Goal: Task Accomplishment & Management: Manage account settings

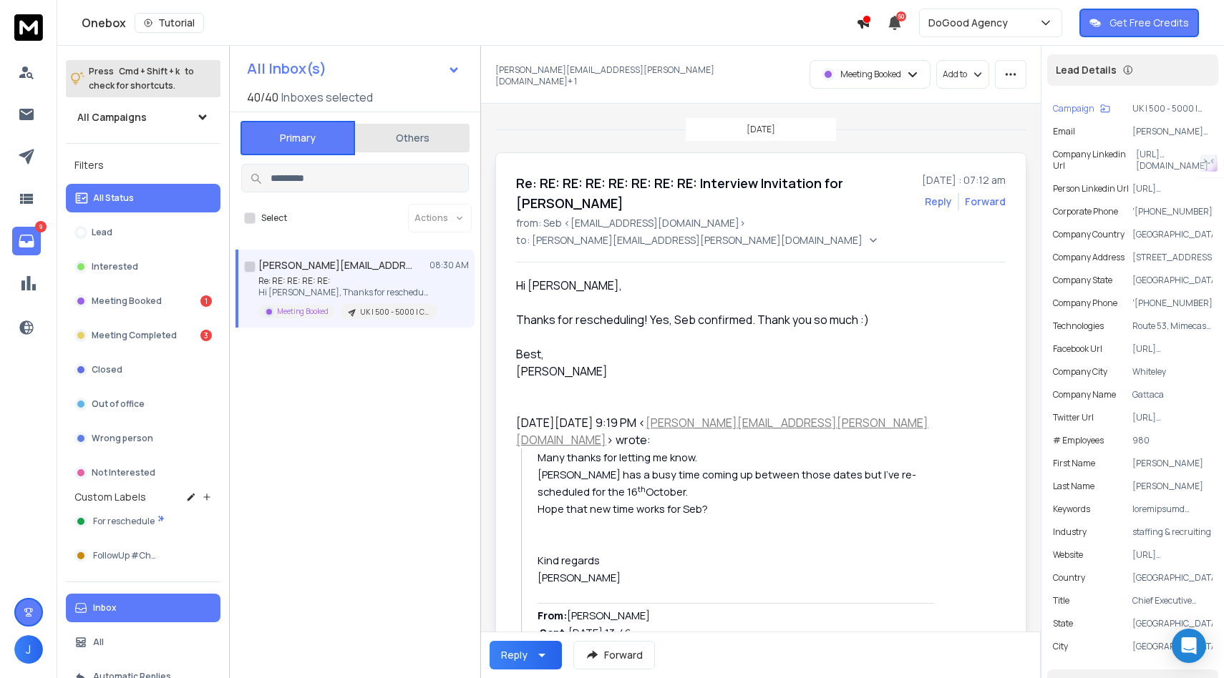
click at [327, 435] on div "All Inbox(s) 40 / 40 Inboxes selected Primary Others Select Actions [PERSON_NAM…" at bounding box center [355, 385] width 250 height 678
click at [706, 26] on div "Onebox Tutorial" at bounding box center [469, 23] width 774 height 20
click at [289, 170] on input at bounding box center [355, 178] width 228 height 29
click at [108, 234] on p "Lead" at bounding box center [102, 232] width 21 height 11
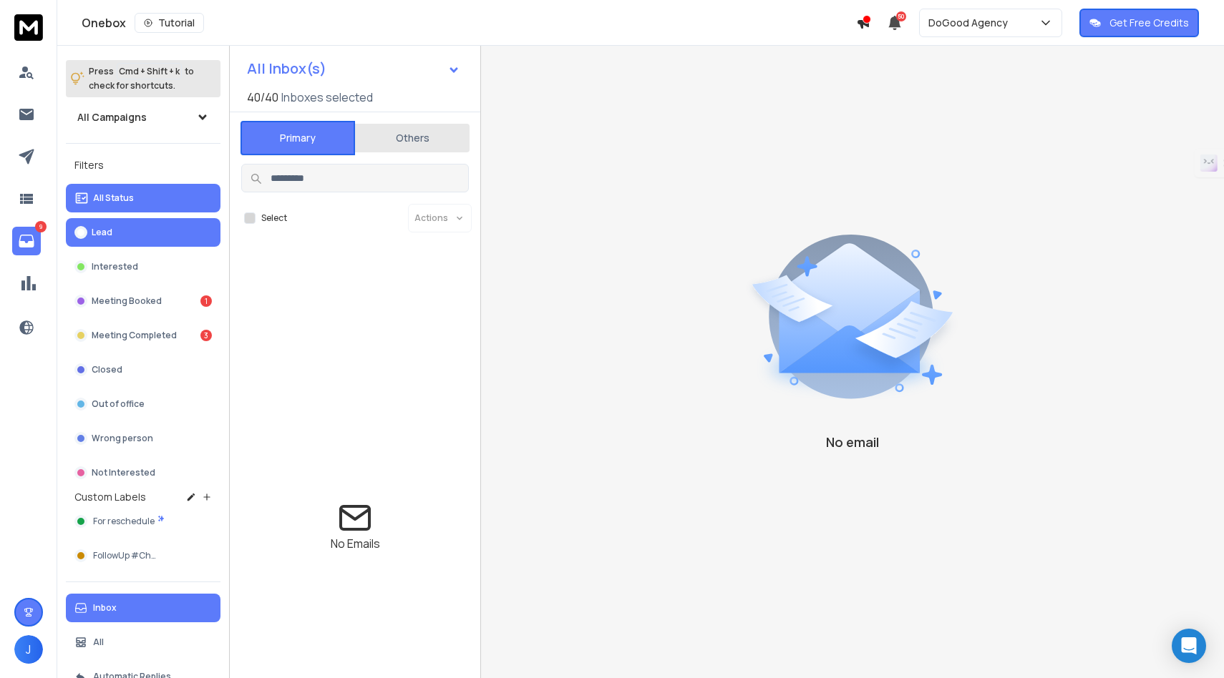
click at [136, 201] on button "All Status" at bounding box center [143, 198] width 155 height 29
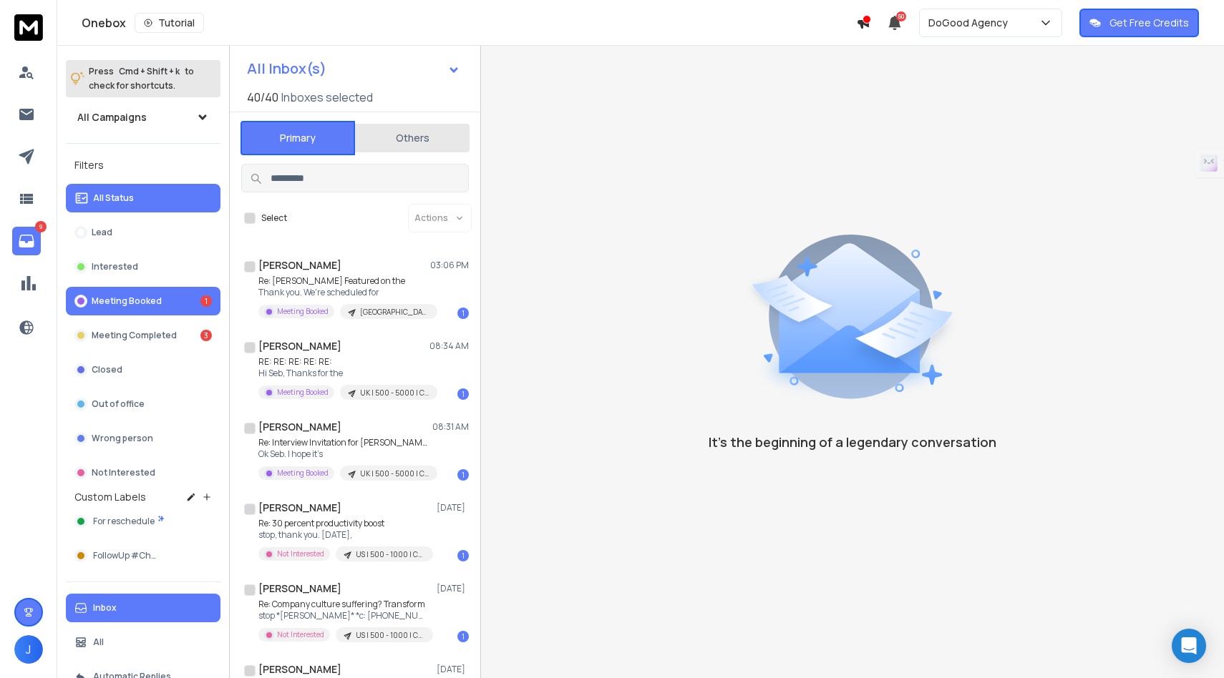
click at [130, 298] on p "Meeting Booked" at bounding box center [127, 301] width 70 height 11
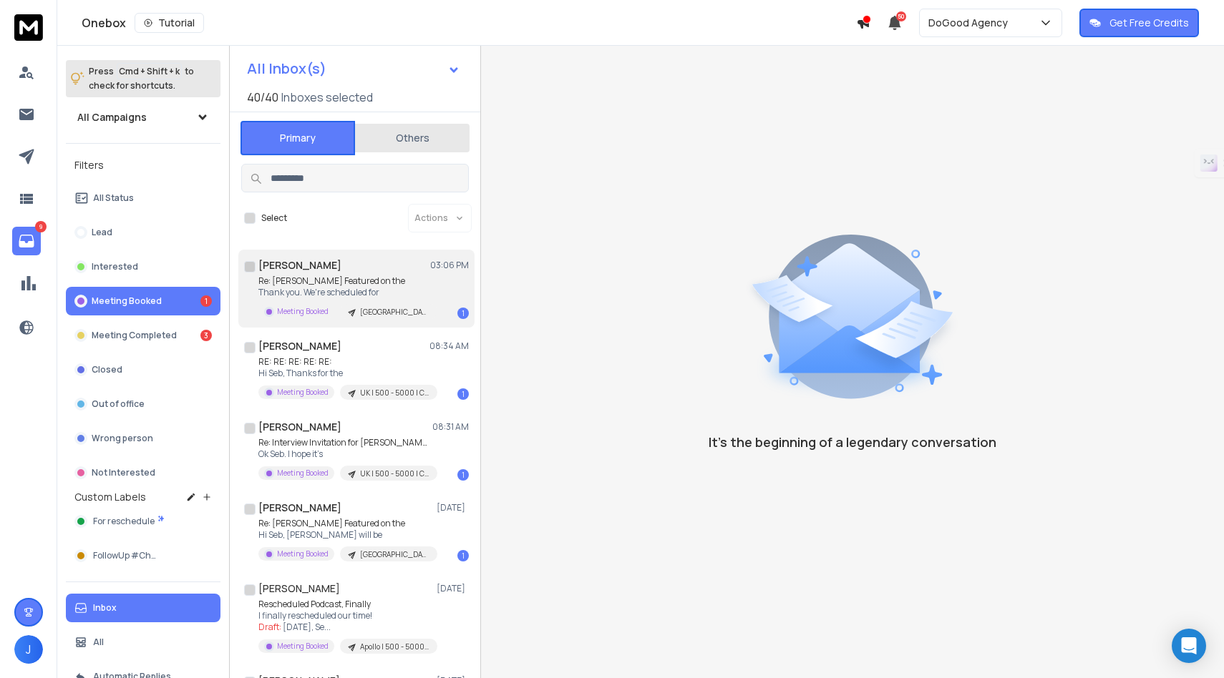
click at [338, 278] on p "Re: [PERSON_NAME] Featured on the" at bounding box center [344, 280] width 172 height 11
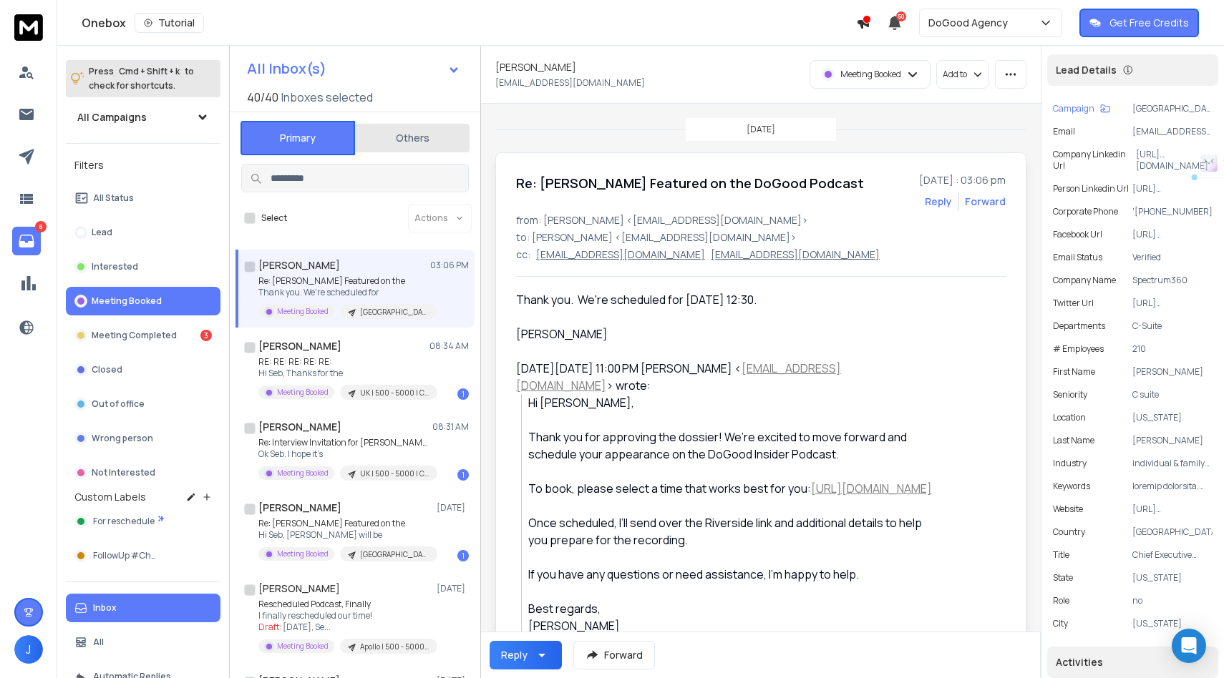
drag, startPoint x: 794, startPoint y: 301, endPoint x: 518, endPoint y: 301, distance: 276.2
click at [517, 301] on div "Thank you. We're scheduled for [DATE] 12:30. [PERSON_NAME]" at bounding box center [725, 317] width 418 height 52
click at [518, 301] on div "Thank you. We're scheduled for [DATE] 12:30. [PERSON_NAME]" at bounding box center [725, 317] width 418 height 52
drag, startPoint x: 518, startPoint y: 301, endPoint x: 810, endPoint y: 300, distance: 291.9
click at [810, 300] on div "Thank you. We're scheduled for [DATE] 12:30. [PERSON_NAME]" at bounding box center [725, 317] width 418 height 52
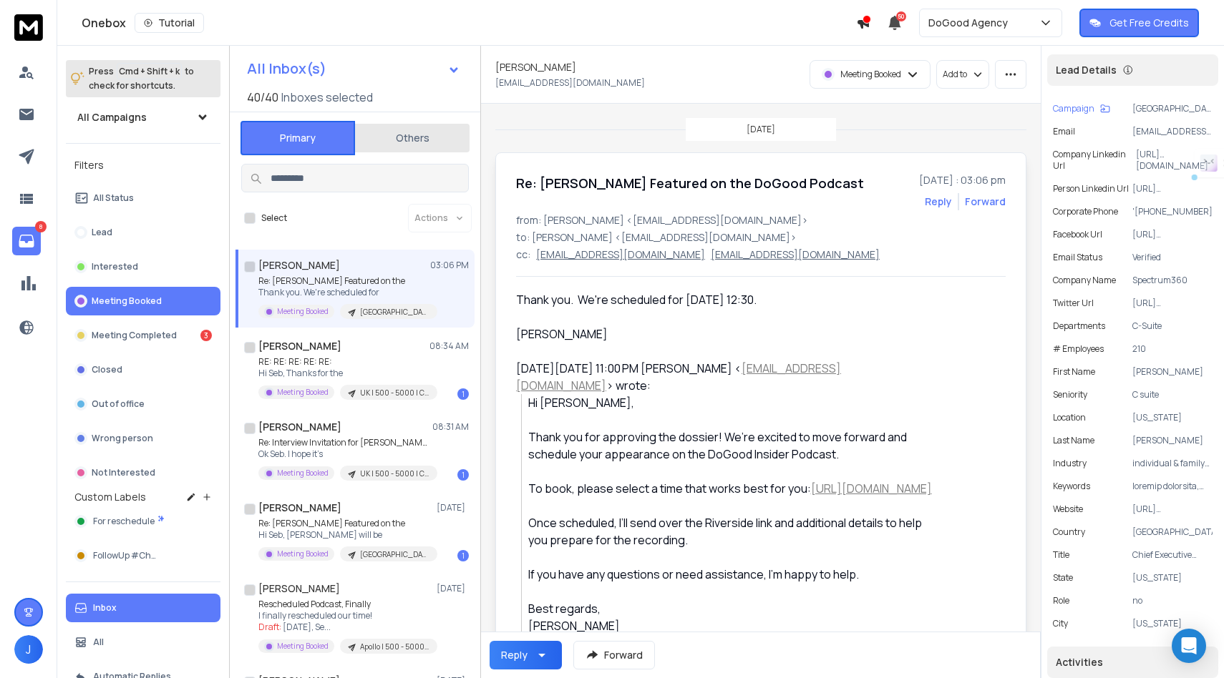
click at [810, 300] on div "Thank you. We're scheduled for [DATE] 12:30. [PERSON_NAME]" at bounding box center [725, 317] width 418 height 52
click at [342, 270] on div "[PERSON_NAME] 03:06 PM" at bounding box center [363, 265] width 210 height 14
click at [457, 215] on div "Actions" at bounding box center [440, 218] width 64 height 29
click at [251, 270] on button "button" at bounding box center [249, 266] width 11 height 11
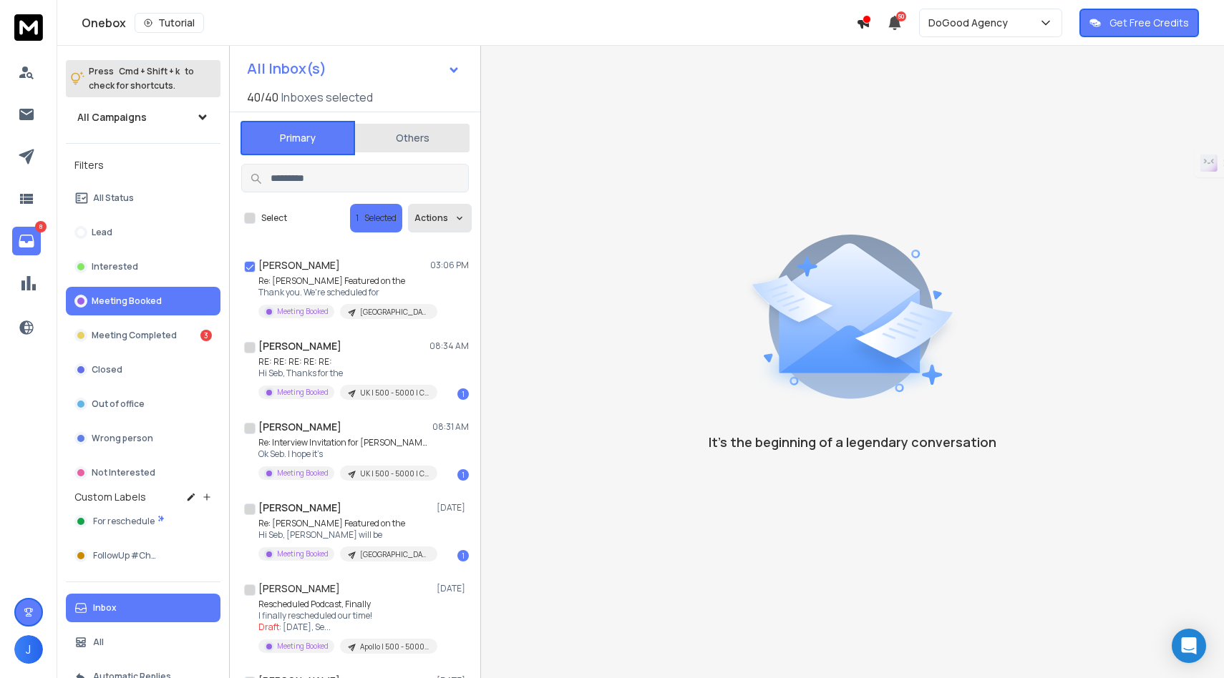
click at [450, 215] on button "Actions" at bounding box center [440, 218] width 64 height 29
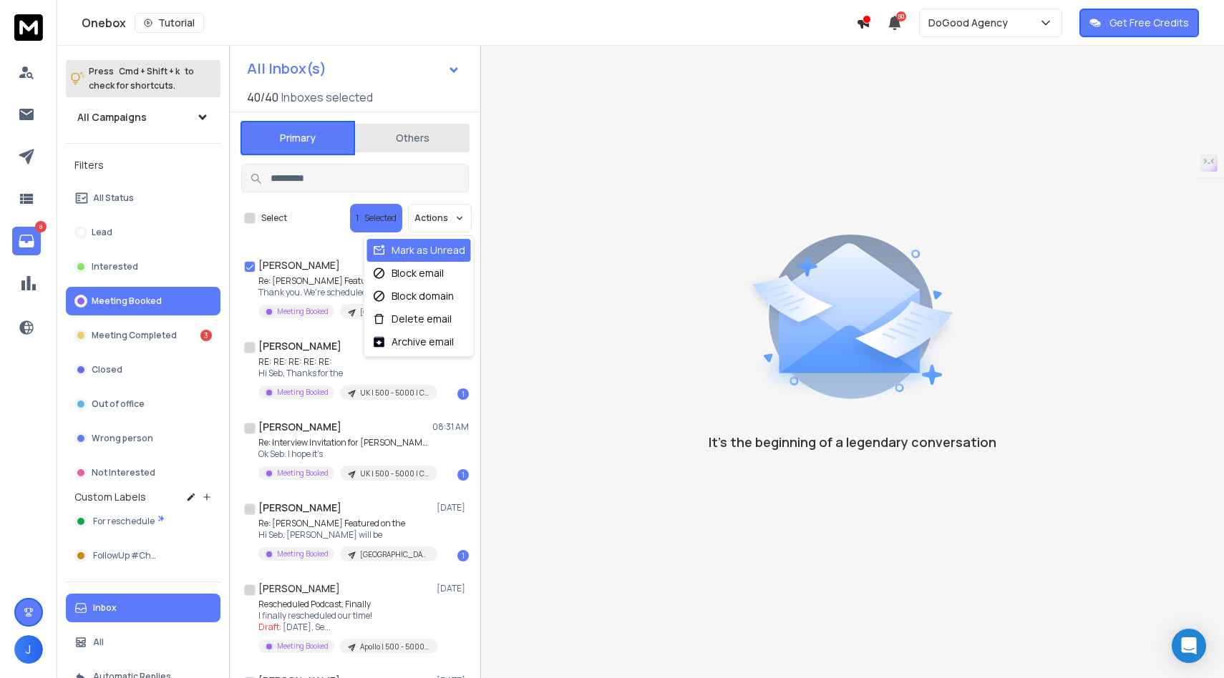
click at [433, 252] on div "Mark as Unread" at bounding box center [419, 250] width 92 height 14
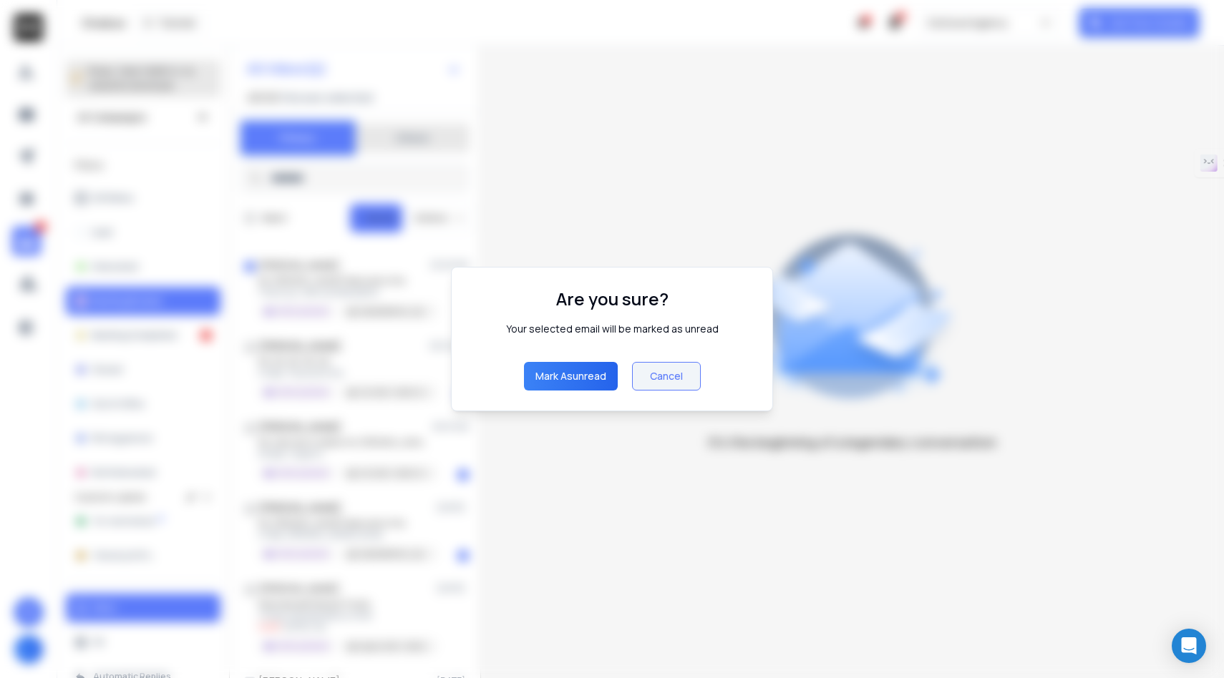
click at [577, 378] on p "Mark as unread" at bounding box center [570, 376] width 71 height 14
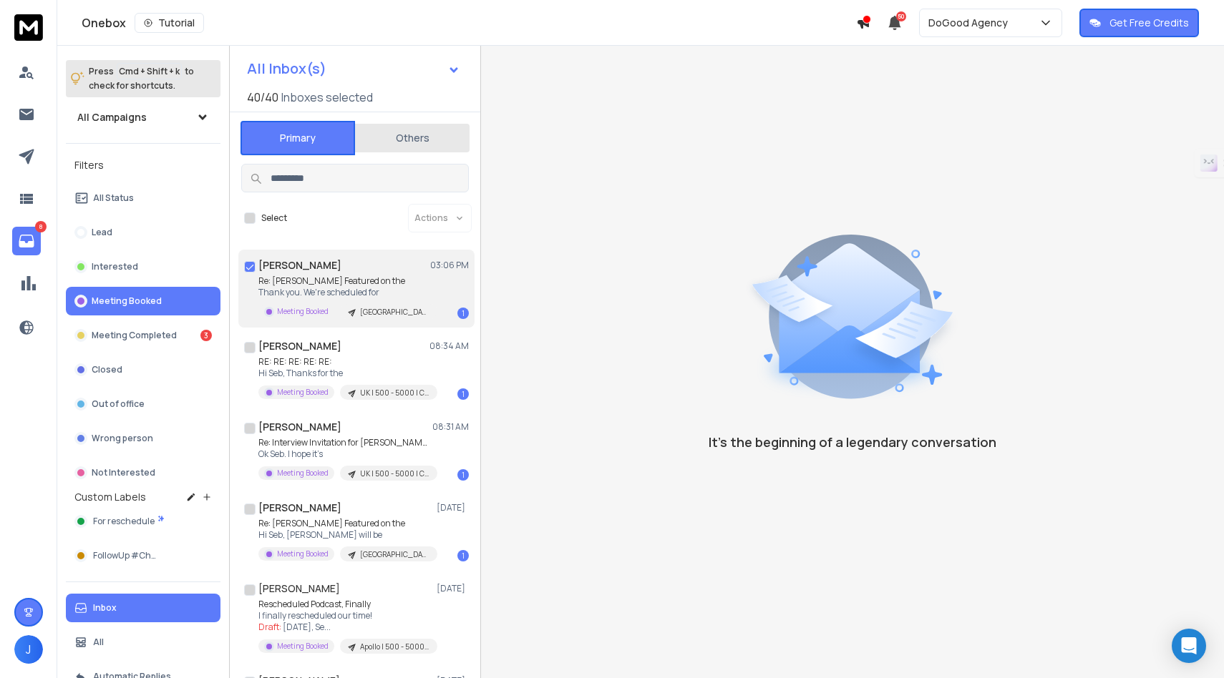
click at [250, 265] on button "button" at bounding box center [249, 266] width 11 height 11
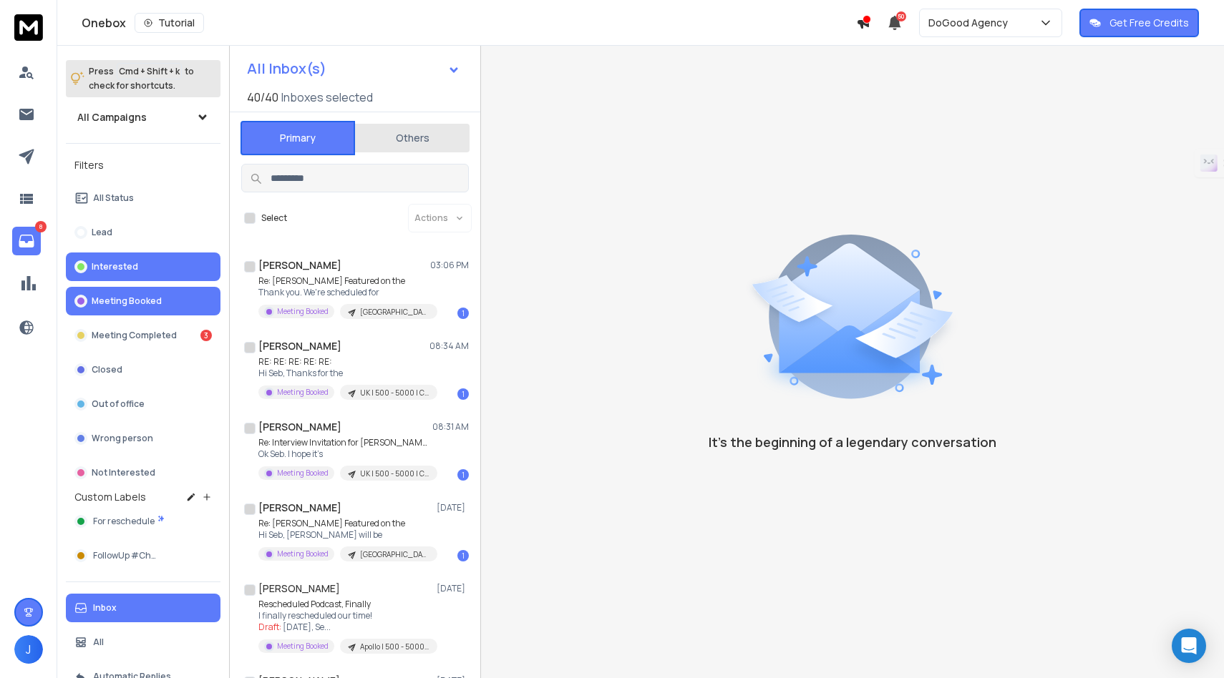
click at [109, 275] on button "Interested" at bounding box center [143, 267] width 155 height 29
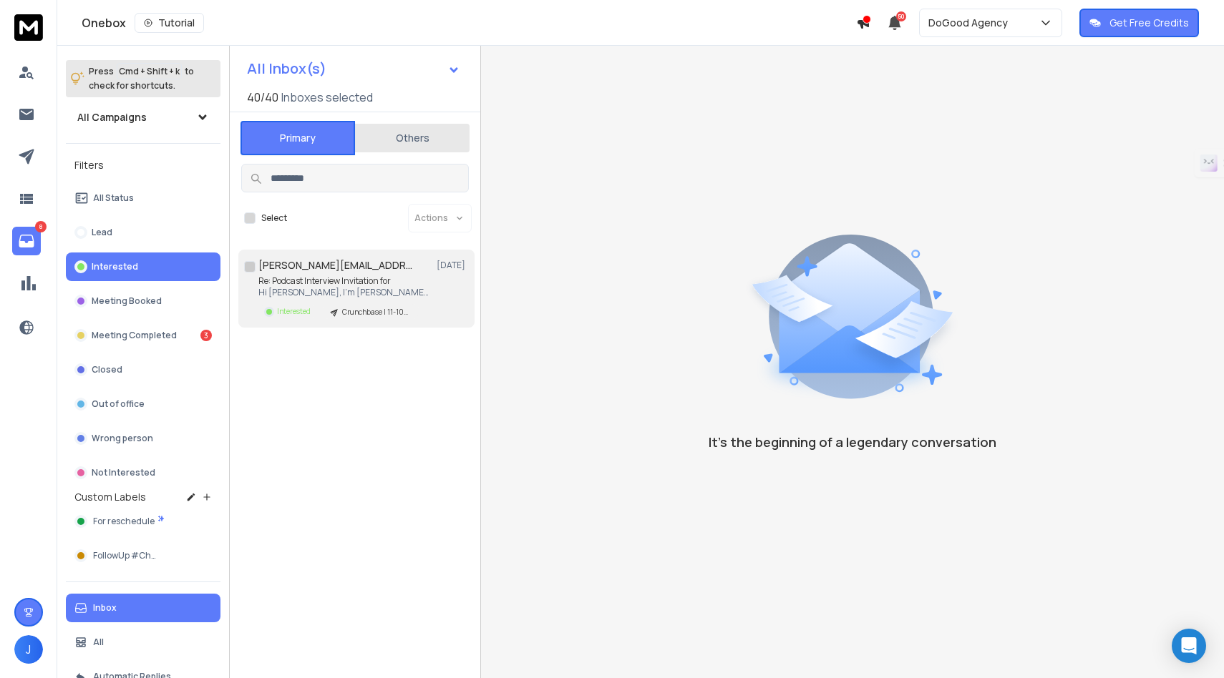
click at [373, 261] on div "[PERSON_NAME][EMAIL_ADDRESS][PERSON_NAME] [DATE]" at bounding box center [363, 265] width 210 height 14
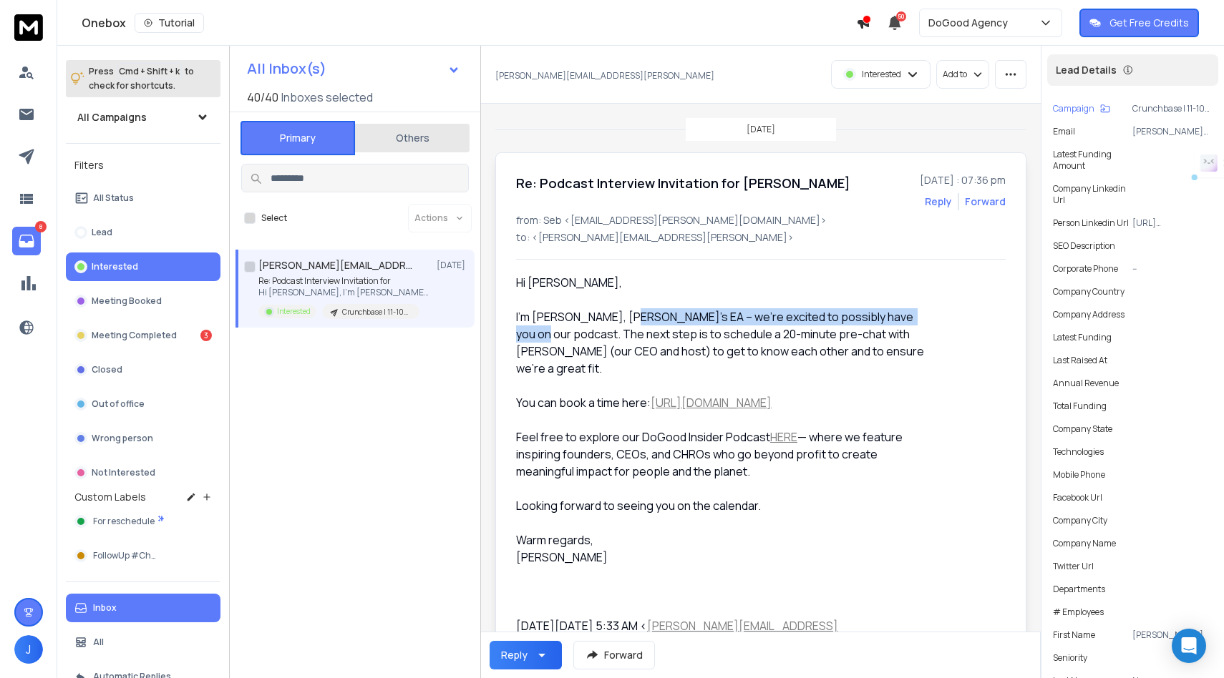
drag, startPoint x: 623, startPoint y: 318, endPoint x: 932, endPoint y: 312, distance: 309.2
click at [932, 312] on div "Hi [PERSON_NAME], I'm [PERSON_NAME], [PERSON_NAME]'s EA – we're excited to poss…" at bounding box center [725, 325] width 418 height 103
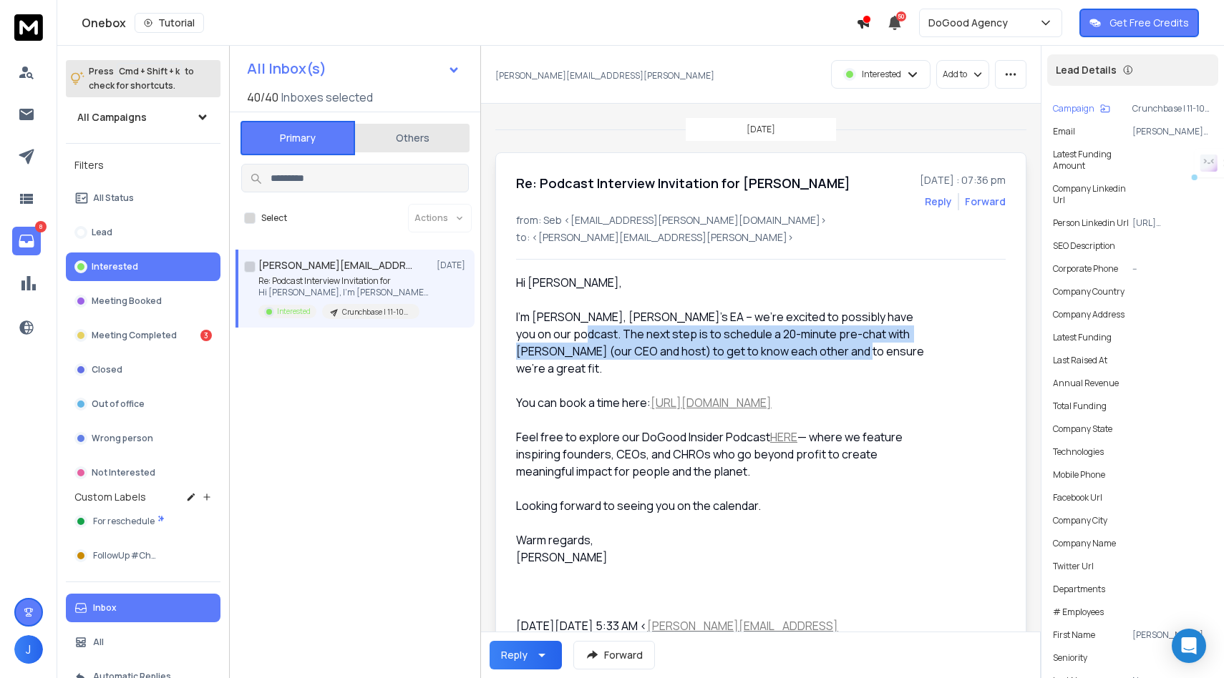
drag, startPoint x: 555, startPoint y: 336, endPoint x: 918, endPoint y: 352, distance: 363.1
click at [918, 352] on div "Hi [PERSON_NAME], I'm [PERSON_NAME], [PERSON_NAME]'s EA – we're excited to poss…" at bounding box center [725, 325] width 418 height 103
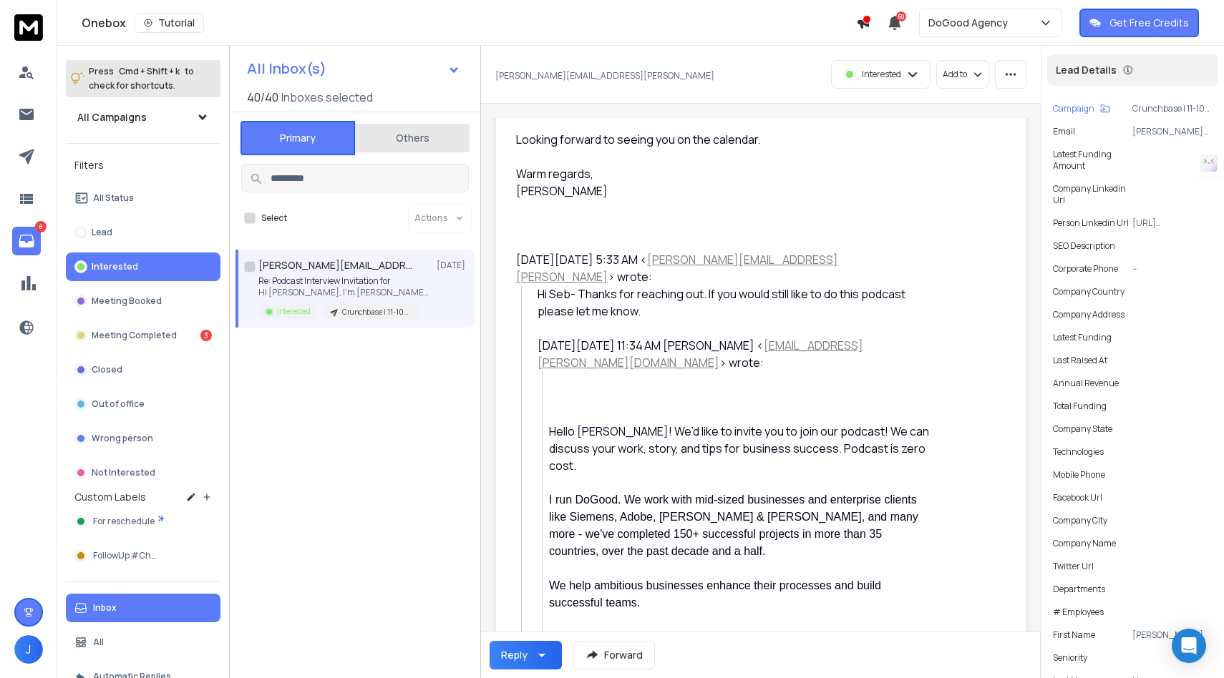
scroll to position [374, 0]
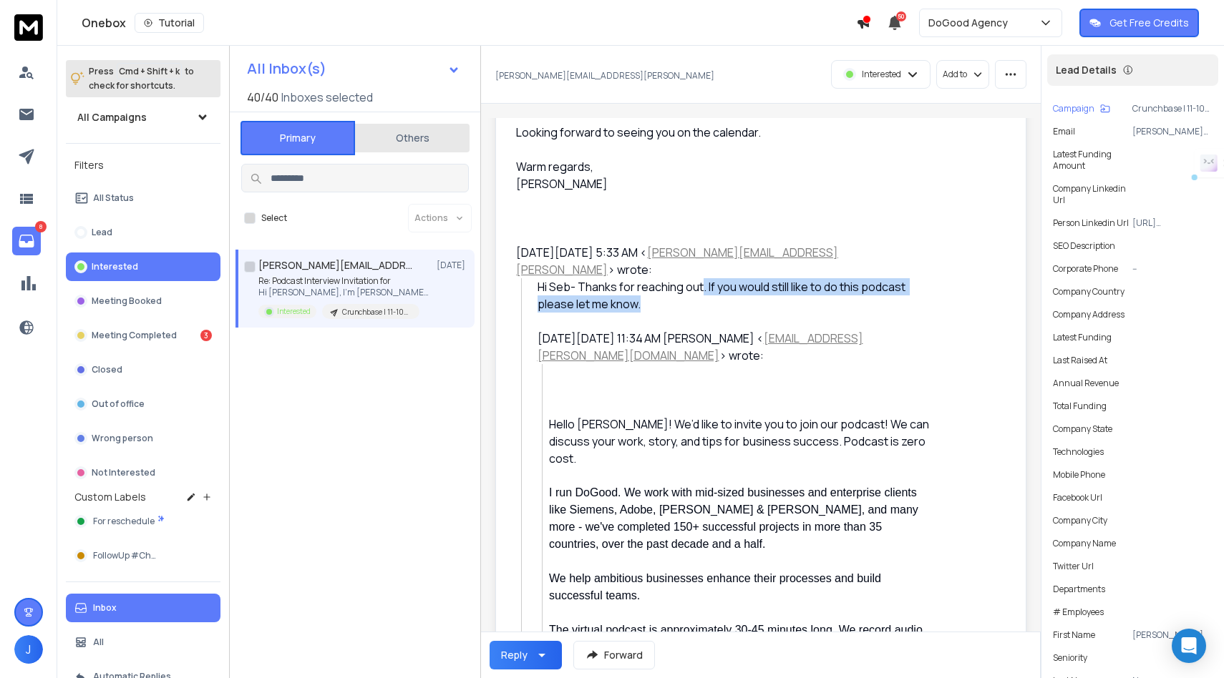
drag, startPoint x: 701, startPoint y: 255, endPoint x: 862, endPoint y: 270, distance: 161.6
click at [862, 278] on div "Hi Seb- Thanks for reaching out. If you would still like to do this podcast ple…" at bounding box center [735, 295] width 397 height 34
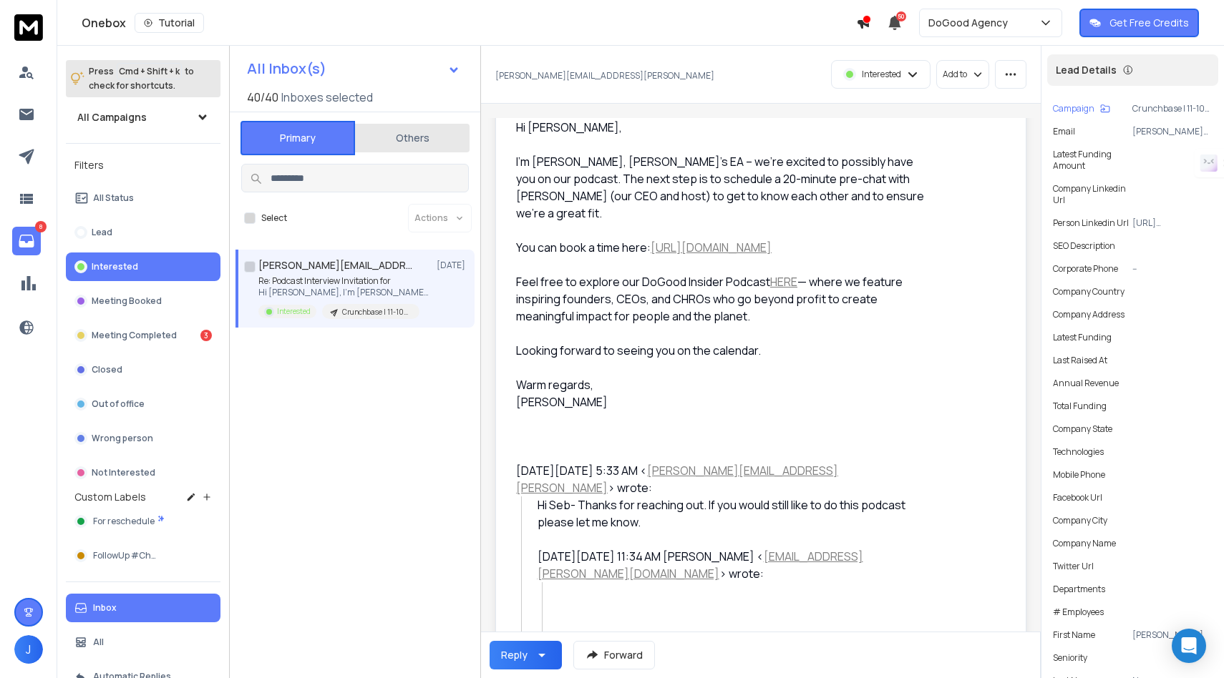
scroll to position [0, 0]
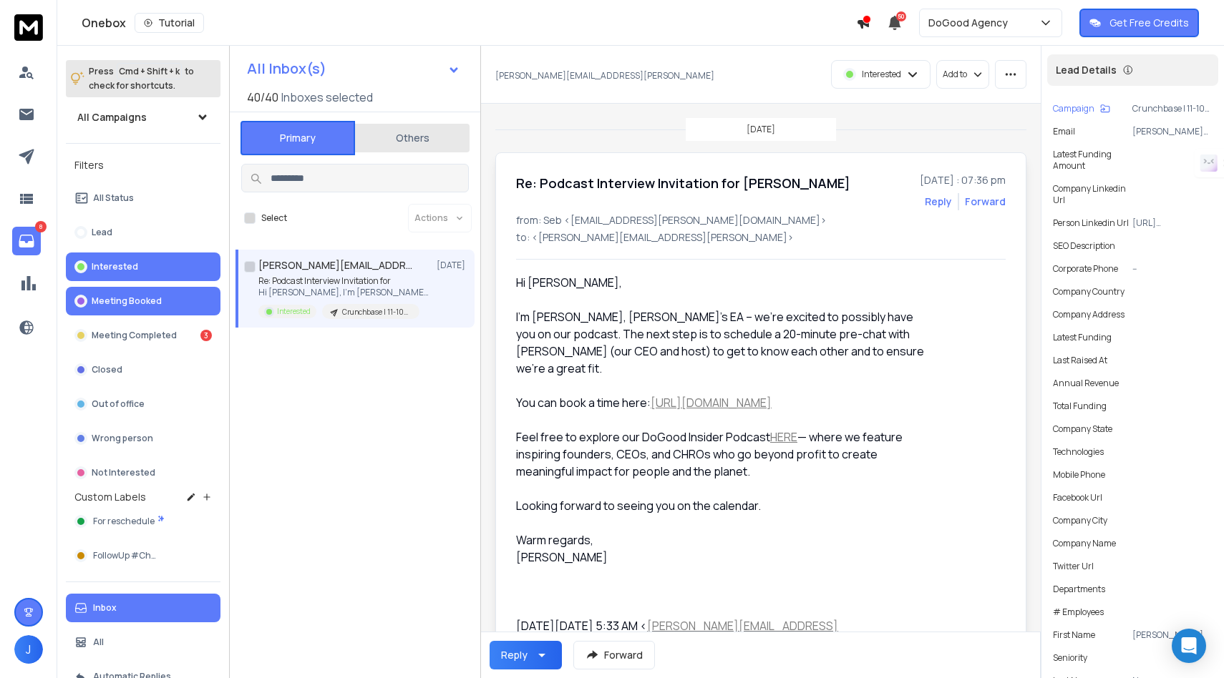
click at [145, 305] on p "Meeting Booked" at bounding box center [127, 301] width 70 height 11
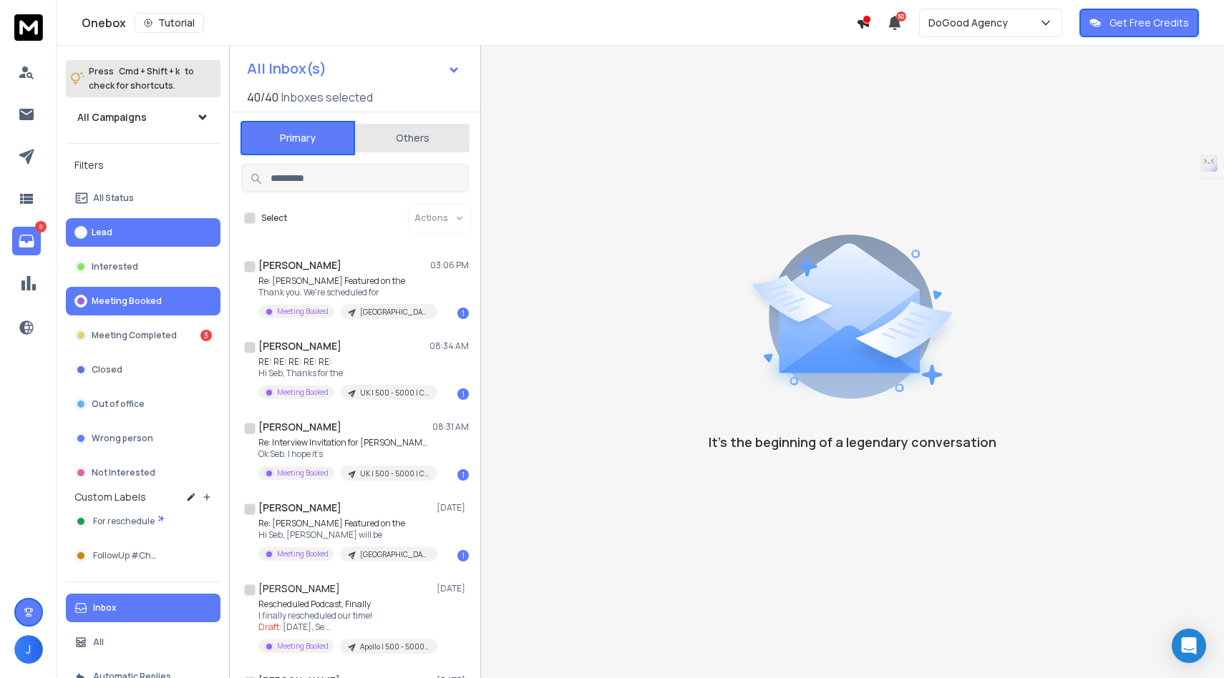
click at [145, 232] on button "Lead" at bounding box center [143, 232] width 155 height 29
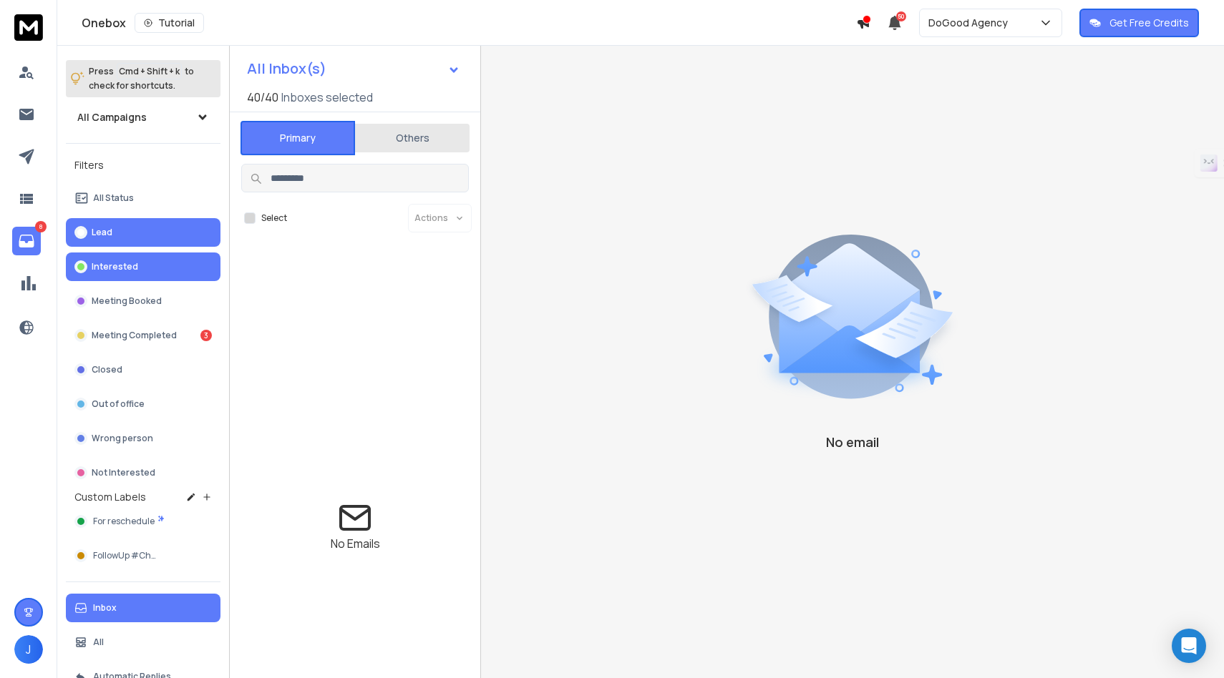
click at [135, 265] on button "Interested" at bounding box center [143, 267] width 155 height 29
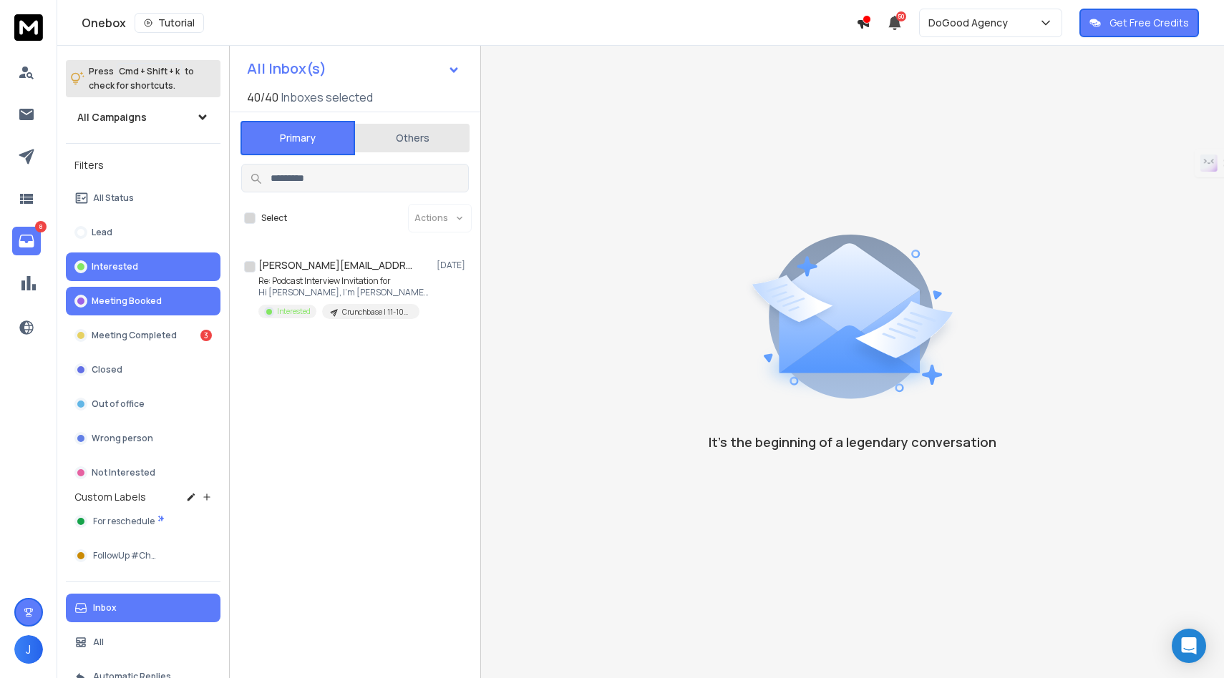
click at [117, 303] on p "Meeting Booked" at bounding box center [127, 301] width 70 height 11
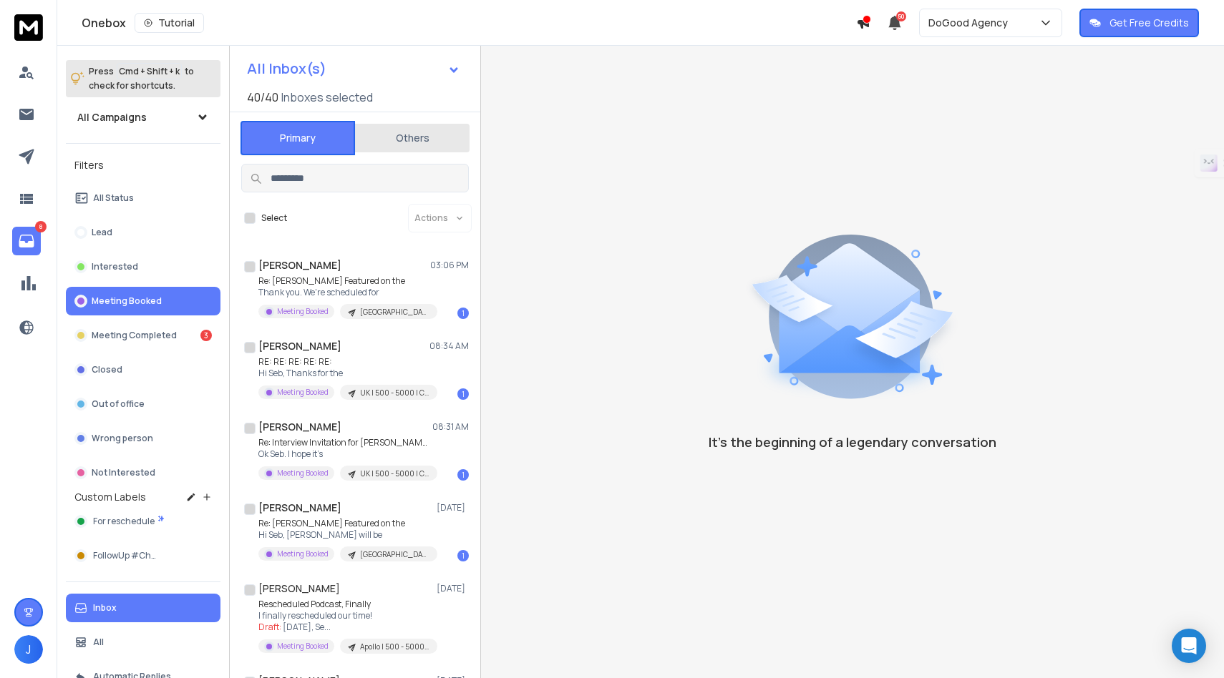
click at [499, 22] on div "Onebox Tutorial" at bounding box center [469, 23] width 774 height 20
click at [476, 19] on div "Onebox Tutorial" at bounding box center [469, 23] width 774 height 20
click at [419, 13] on div "Onebox Tutorial" at bounding box center [469, 23] width 774 height 20
click at [425, 13] on div "Onebox Tutorial" at bounding box center [469, 23] width 774 height 20
click at [366, 16] on div "Onebox Tutorial" at bounding box center [469, 23] width 774 height 20
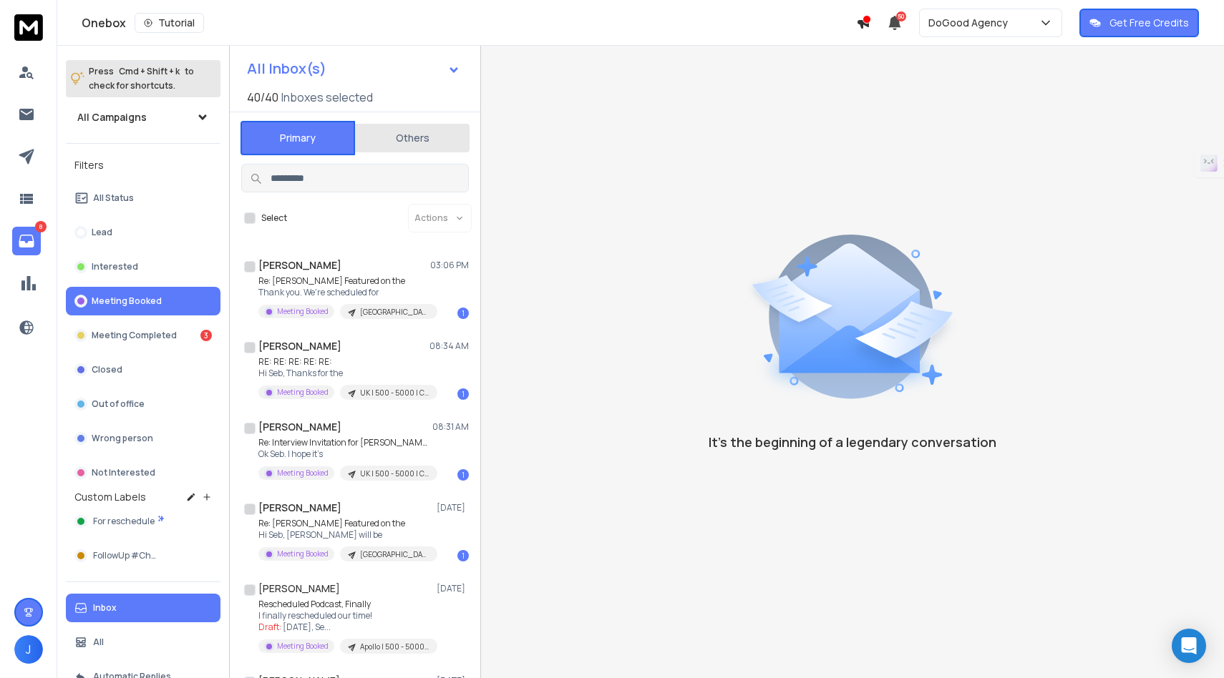
click at [366, 16] on div "Onebox Tutorial" at bounding box center [469, 23] width 774 height 20
click at [348, 26] on div "Onebox Tutorial" at bounding box center [469, 23] width 774 height 20
click at [290, 267] on h1 "[PERSON_NAME]" at bounding box center [299, 265] width 83 height 14
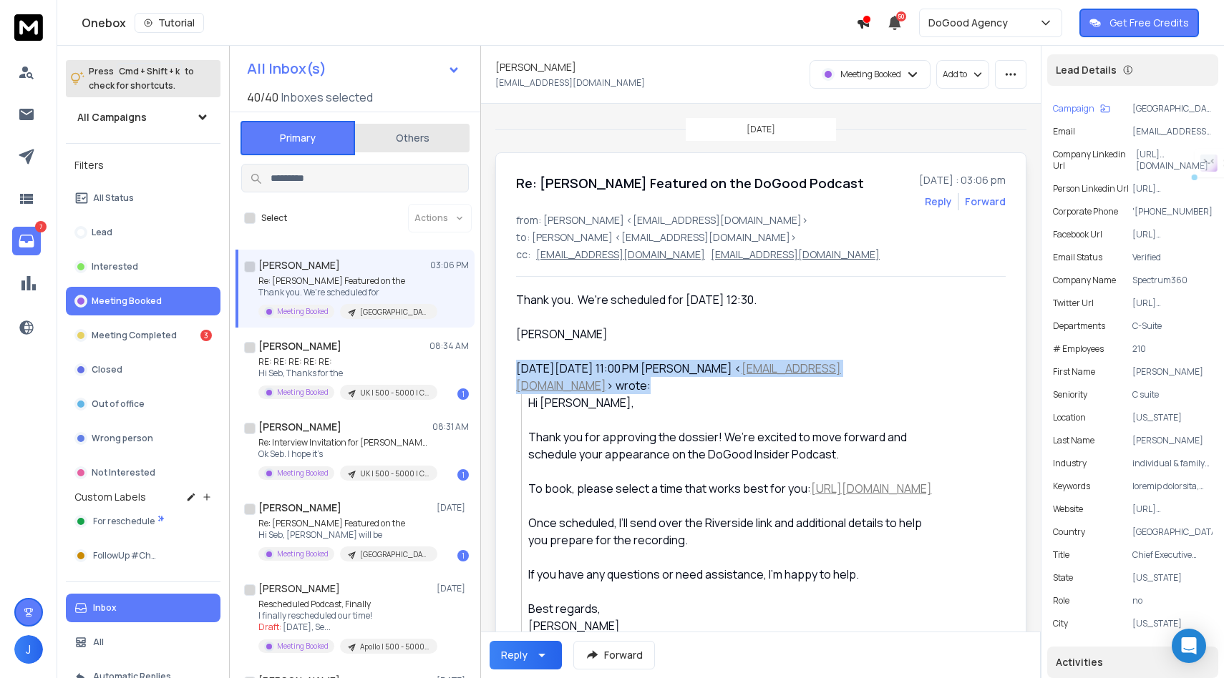
drag, startPoint x: 515, startPoint y: 369, endPoint x: 634, endPoint y: 384, distance: 119.7
click at [634, 384] on div "[DATE][DATE] 11:00 PM [PERSON_NAME] < [EMAIL_ADDRESS][DOMAIN_NAME] > wrote:" at bounding box center [725, 377] width 418 height 34
drag, startPoint x: 555, startPoint y: 384, endPoint x: 510, endPoint y: 295, distance: 100.2
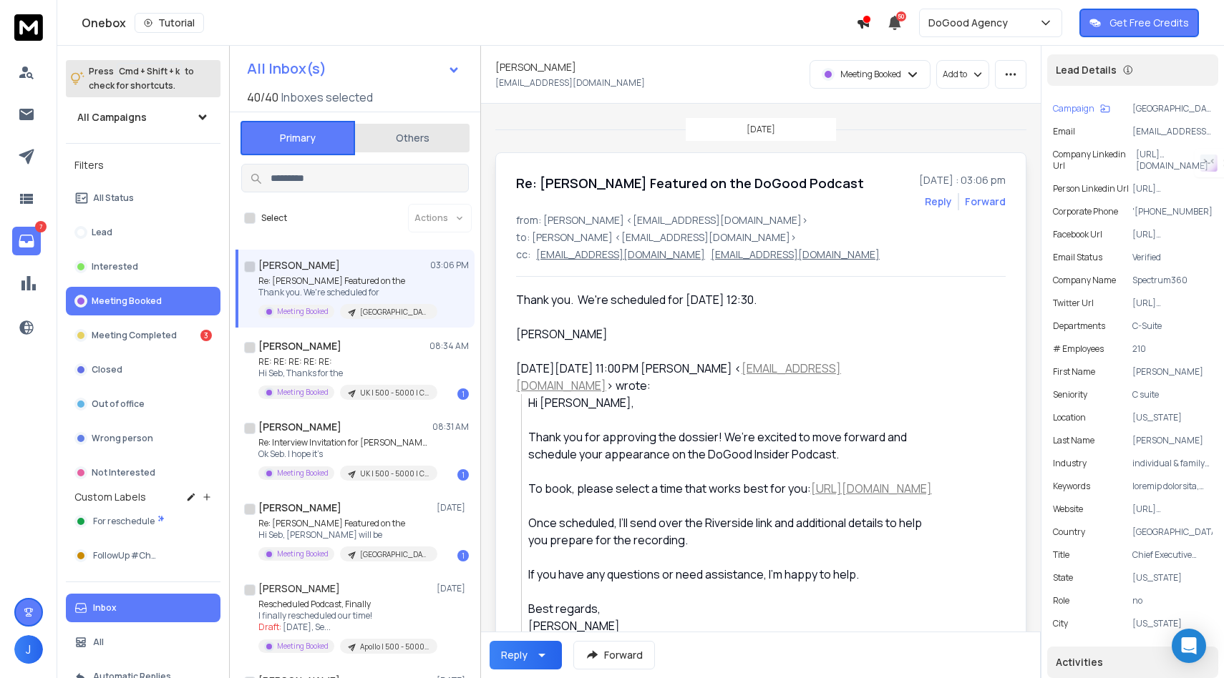
click at [663, 24] on div "Onebox Tutorial" at bounding box center [469, 23] width 774 height 20
click at [127, 335] on p "Meeting Completed" at bounding box center [134, 335] width 85 height 11
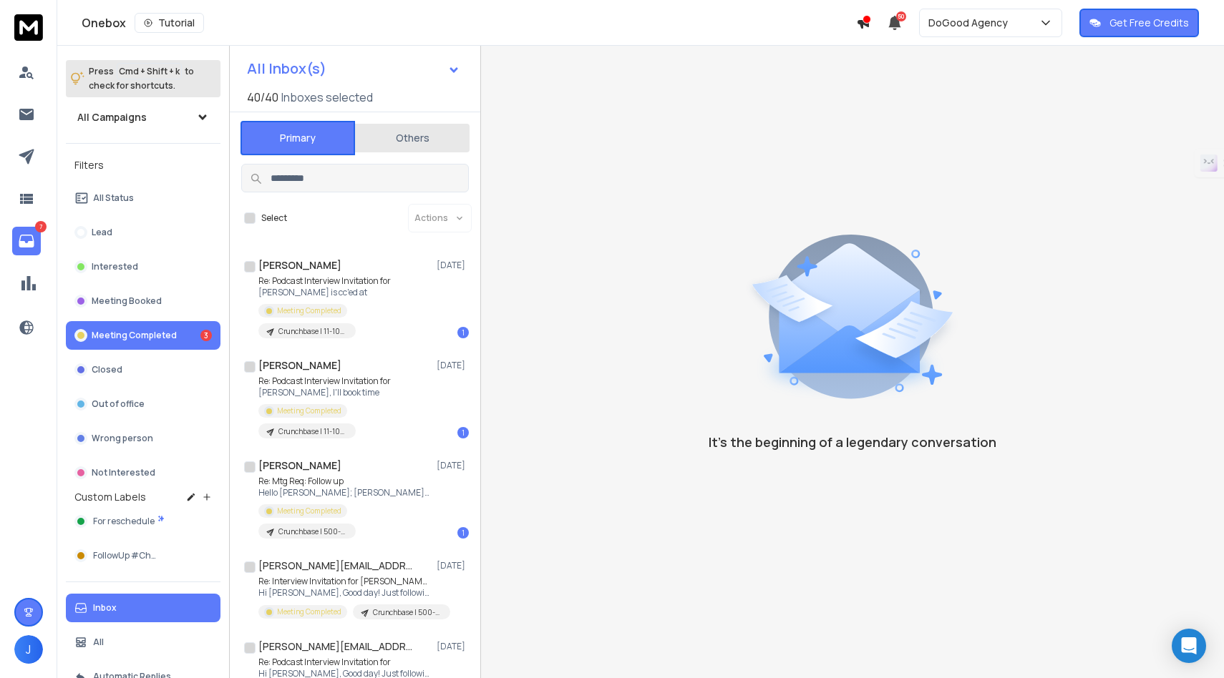
click at [434, 14] on div "Onebox Tutorial" at bounding box center [469, 23] width 774 height 20
